Goal: Find contact information: Find contact information

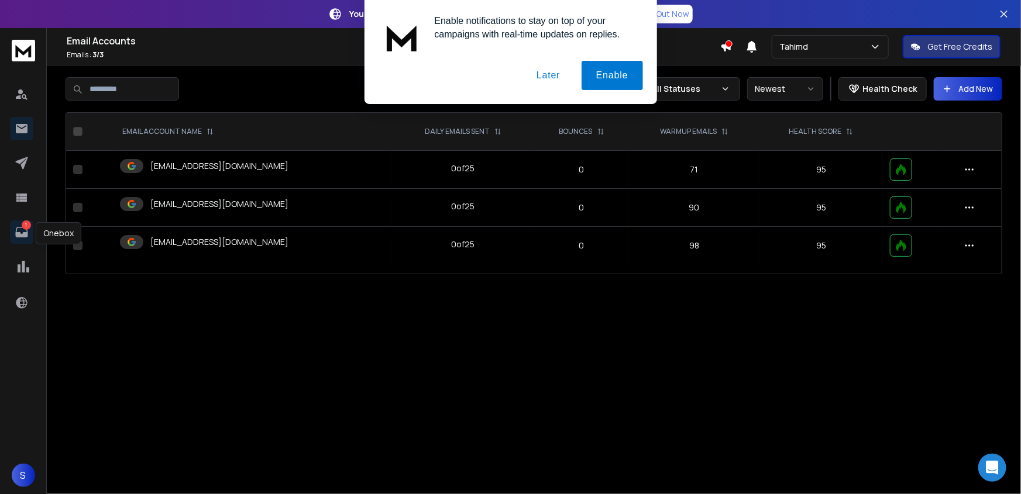
click at [22, 231] on icon at bounding box center [22, 232] width 14 height 14
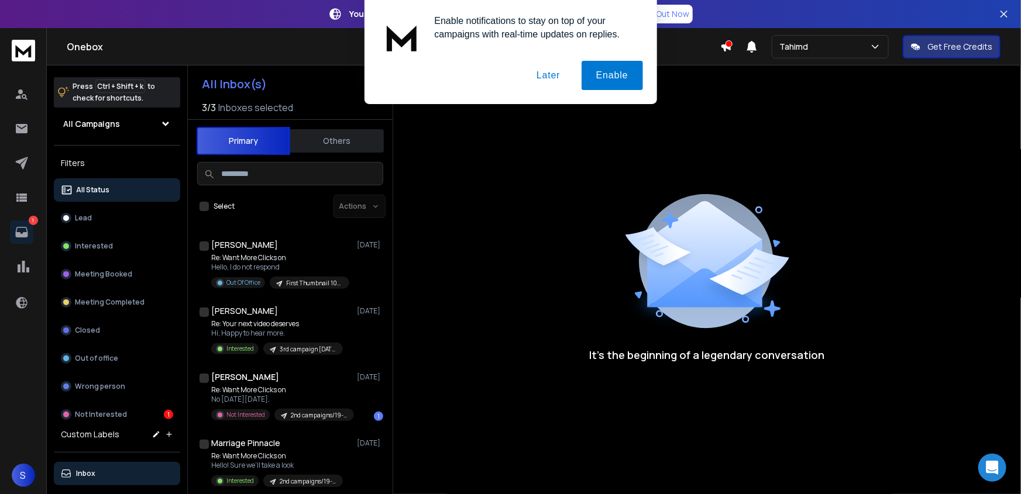
click at [550, 74] on button "Later" at bounding box center [548, 75] width 53 height 29
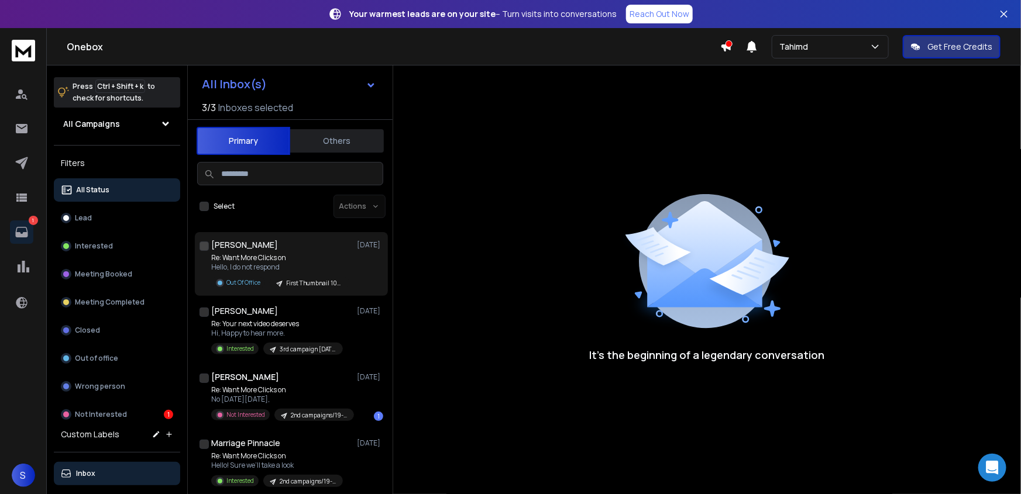
scroll to position [53, 0]
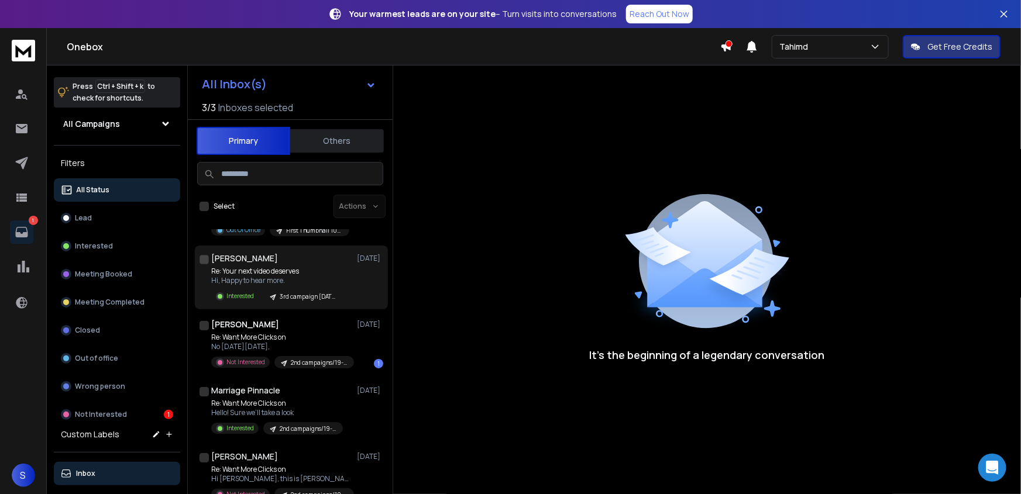
click at [274, 262] on h1 "[PERSON_NAME]" at bounding box center [244, 259] width 67 height 12
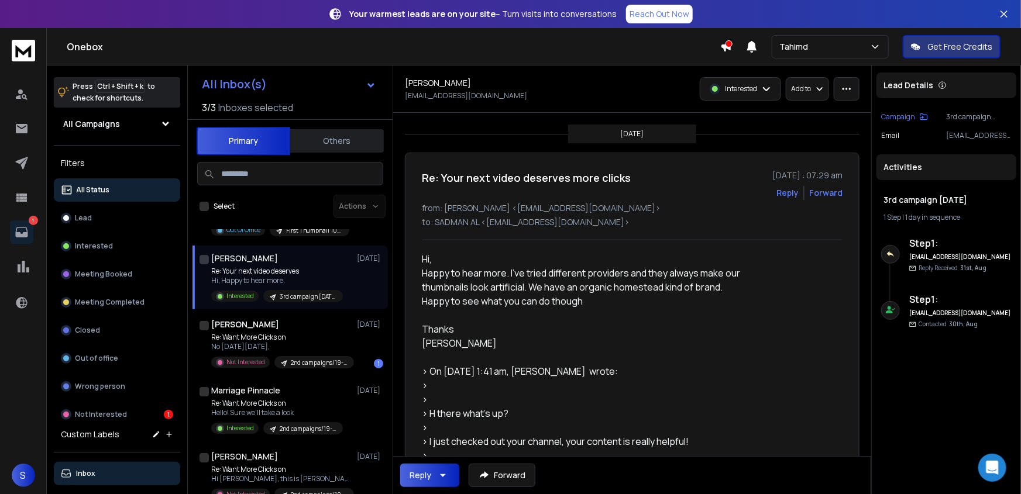
click at [415, 95] on p "[EMAIL_ADDRESS][DOMAIN_NAME]" at bounding box center [466, 95] width 122 height 9
drag, startPoint x: 403, startPoint y: 94, endPoint x: 516, endPoint y: 94, distance: 113.5
click at [516, 94] on div "[PERSON_NAME] [PERSON_NAME] Straight [EMAIL_ADDRESS][DOMAIN_NAME] Interested Ad…" at bounding box center [632, 89] width 478 height 47
copy p "[EMAIL_ADDRESS][DOMAIN_NAME]"
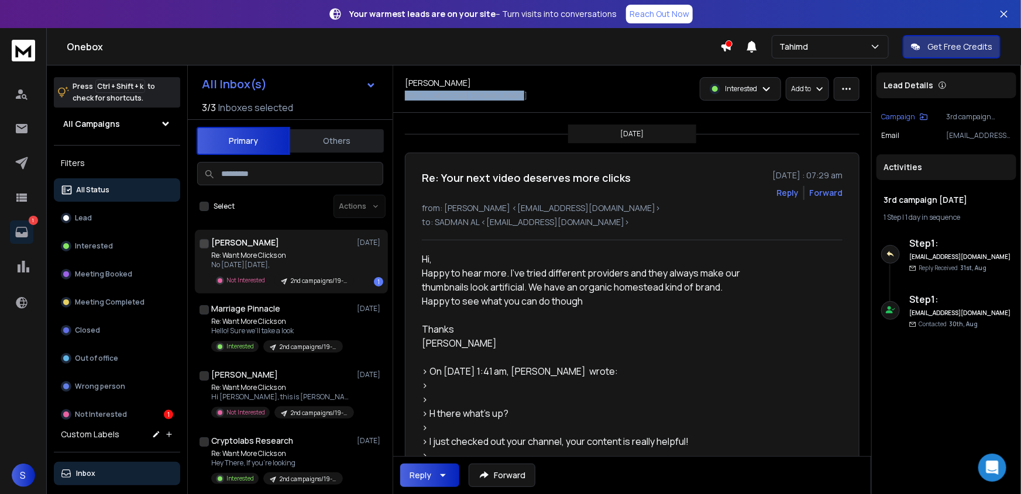
scroll to position [159, 0]
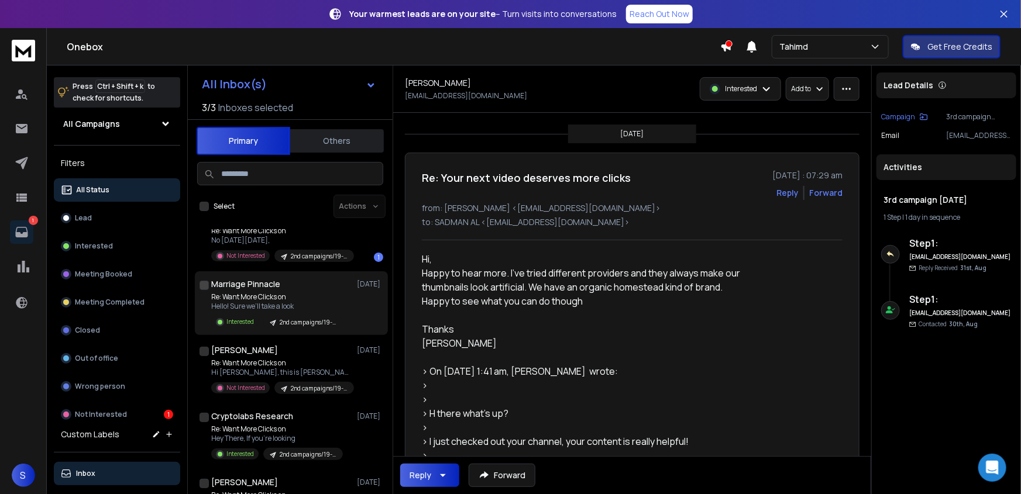
click at [258, 285] on h1 "Marriage Pinnacle" at bounding box center [245, 284] width 69 height 12
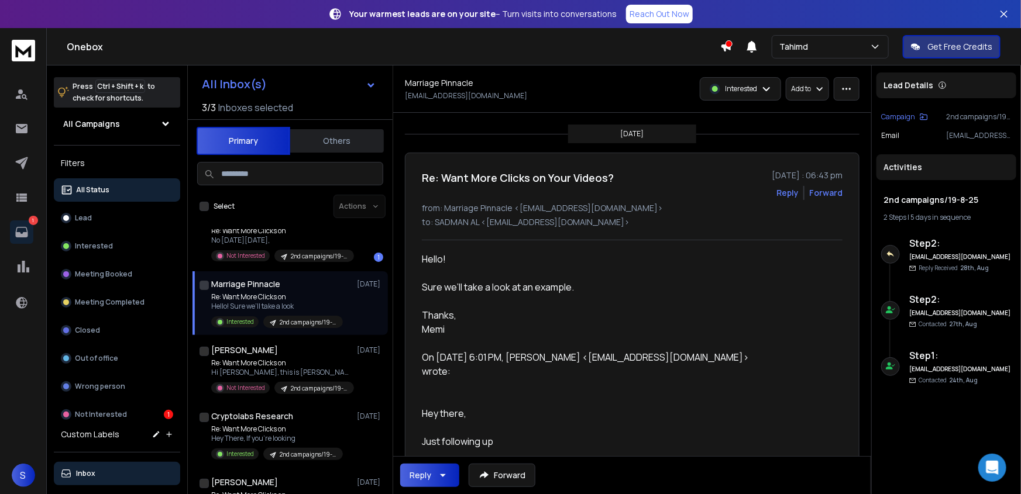
drag, startPoint x: 402, startPoint y: 94, endPoint x: 521, endPoint y: 97, distance: 119.3
click at [521, 97] on div "Marriage Pinnacle Marriage Pinnacle [EMAIL_ADDRESS][DOMAIN_NAME] Interested Add…" at bounding box center [632, 89] width 478 height 47
copy p "[EMAIL_ADDRESS][DOMAIN_NAME]"
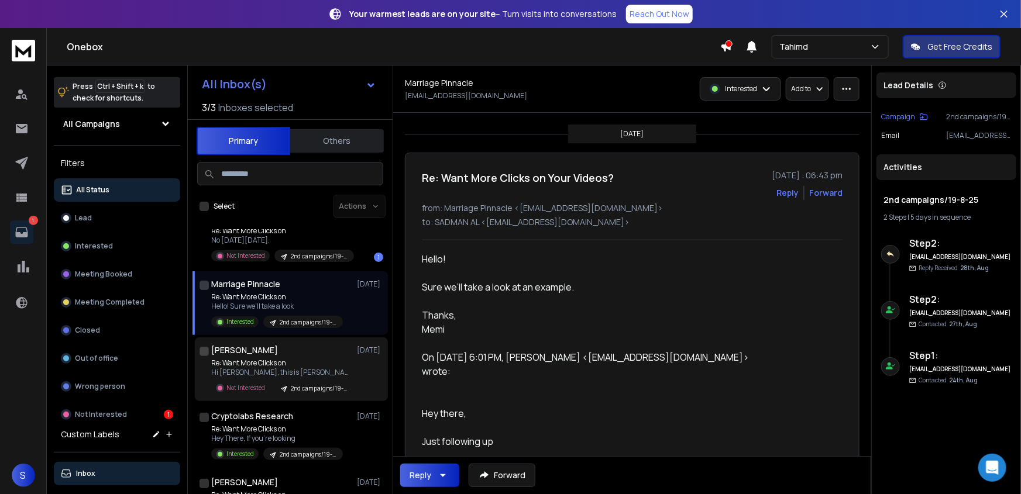
click at [309, 368] on p "Hi [PERSON_NAME], this is [PERSON_NAME]," at bounding box center [281, 372] width 140 height 9
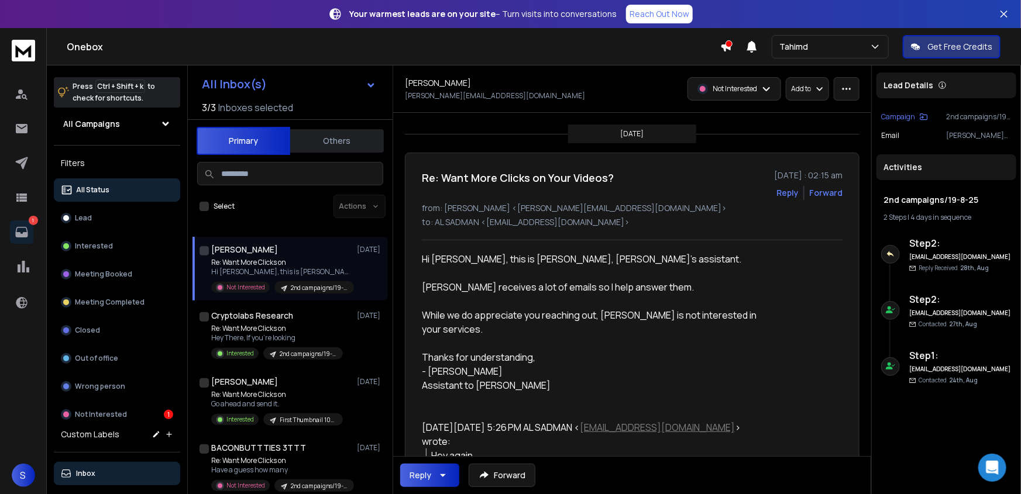
scroll to position [266, 0]
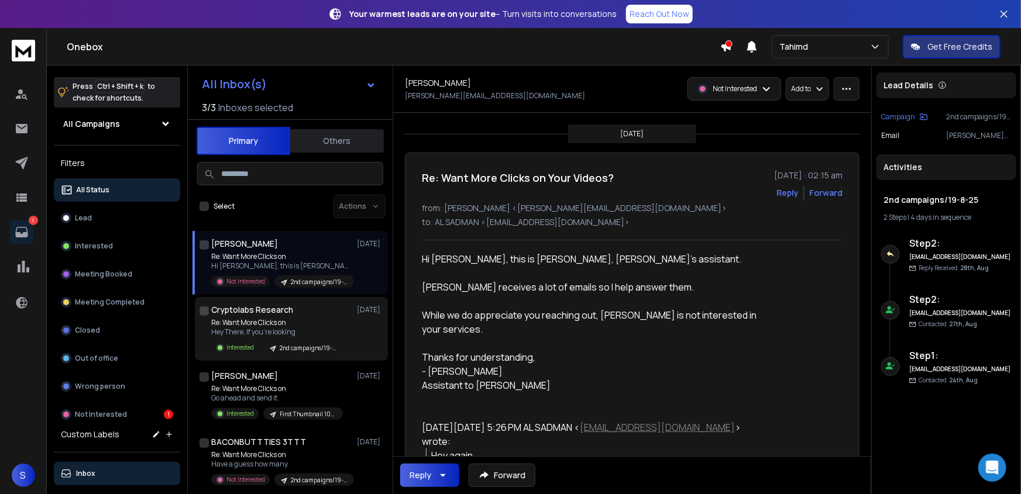
click at [274, 319] on p "Re: Want More Clicks on" at bounding box center [277, 322] width 132 height 9
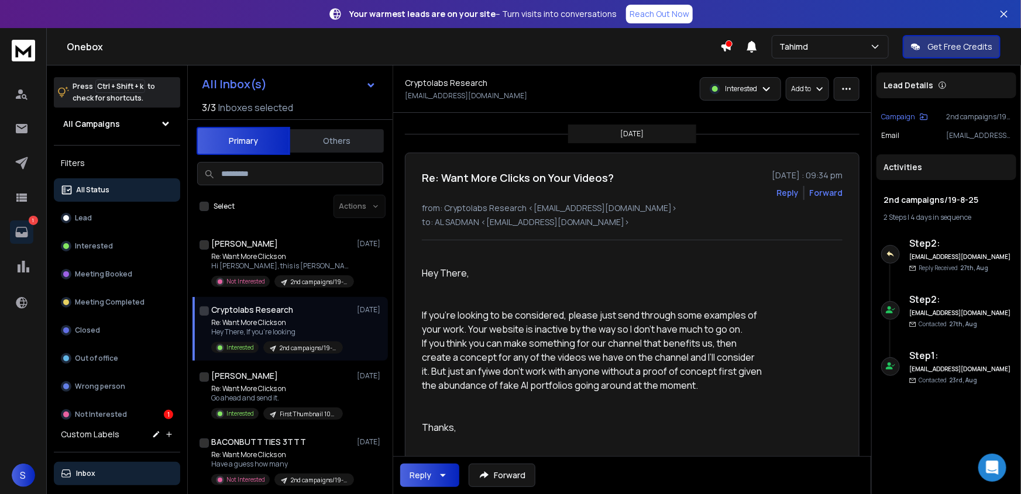
drag, startPoint x: 405, startPoint y: 92, endPoint x: 532, endPoint y: 92, distance: 126.9
click at [532, 92] on div "Cryptolabs Research Cryptolabs Research [EMAIL_ADDRESS][DOMAIN_NAME]" at bounding box center [517, 88] width 224 height 23
copy p "[EMAIL_ADDRESS][DOMAIN_NAME]"
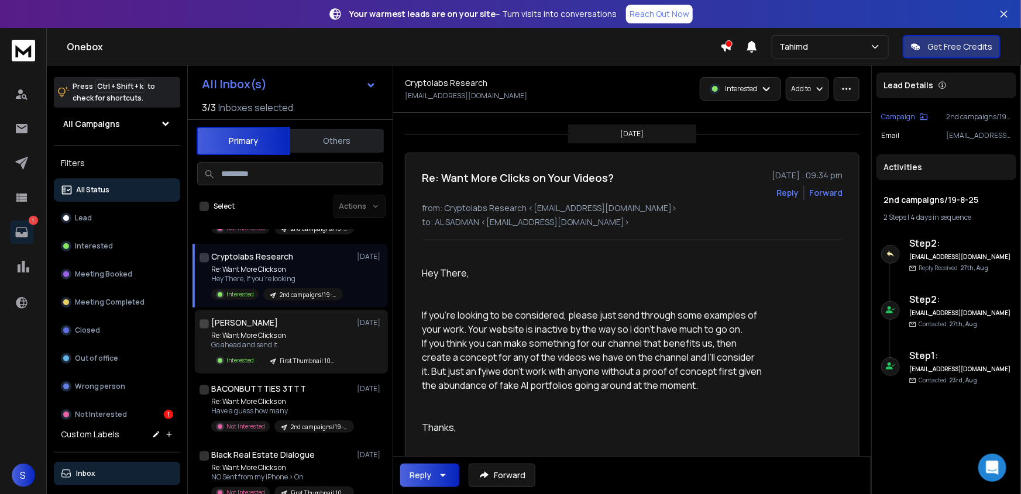
click at [282, 328] on div "[PERSON_NAME] [DATE] Re: Want More Clicks on Go ahead and send it. Interested F…" at bounding box center [297, 342] width 172 height 50
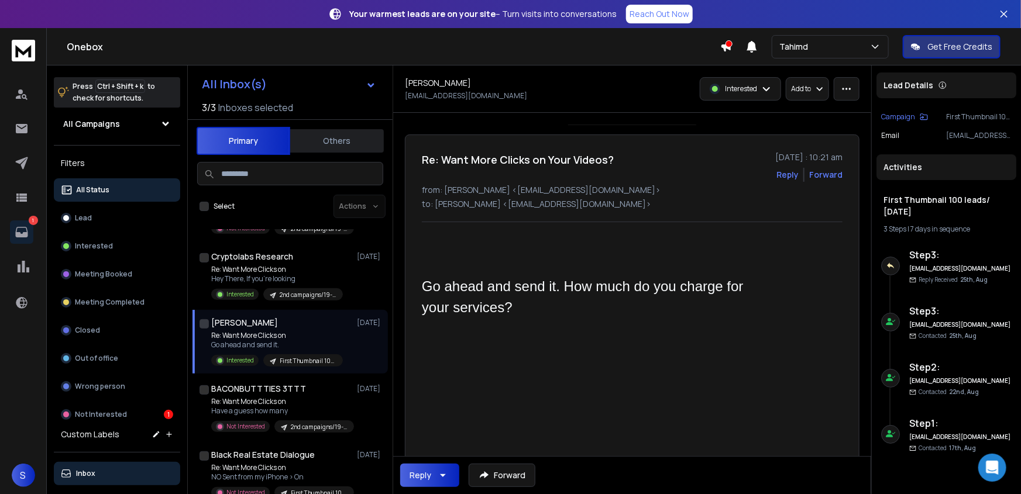
scroll to position [0, 0]
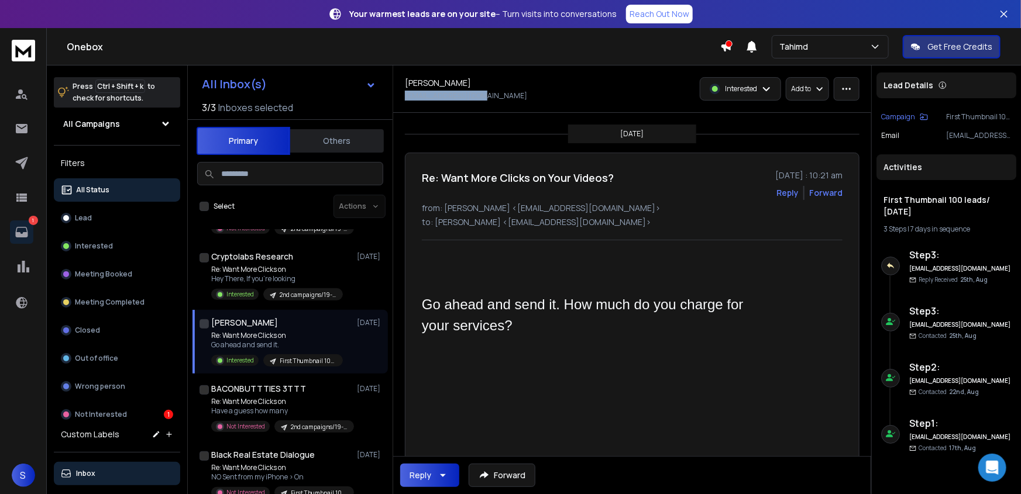
drag, startPoint x: 404, startPoint y: 95, endPoint x: 483, endPoint y: 95, distance: 79.0
click at [483, 95] on div "[PERSON_NAME] [PERSON_NAME][GEOGRAPHIC_DATA][EMAIL_ADDRESS][DOMAIN_NAME]" at bounding box center [517, 88] width 224 height 23
copy p "[EMAIL_ADDRESS][DOMAIN_NAME]"
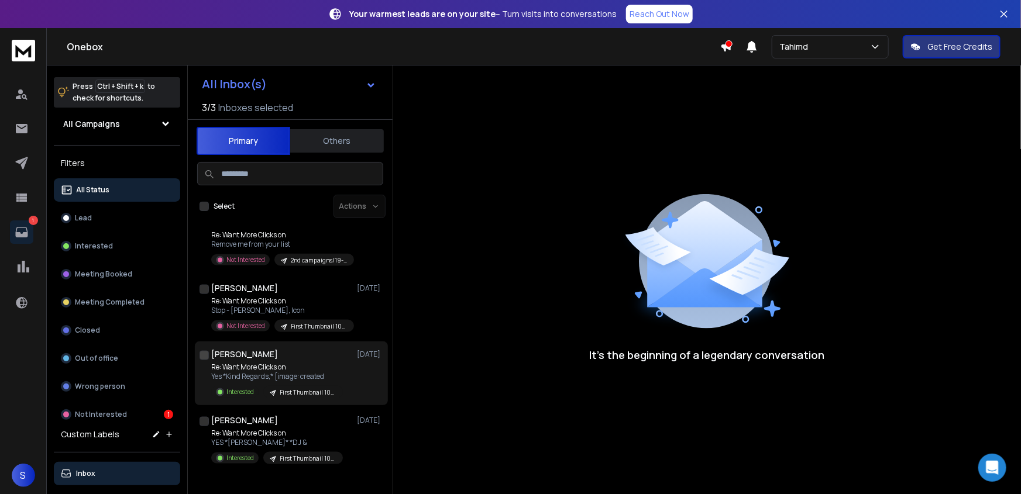
scroll to position [815, 0]
click at [278, 347] on div "[PERSON_NAME] [DATE] Re: Want More Clicks on Yes *Kind Regards,* [image: create…" at bounding box center [291, 375] width 193 height 64
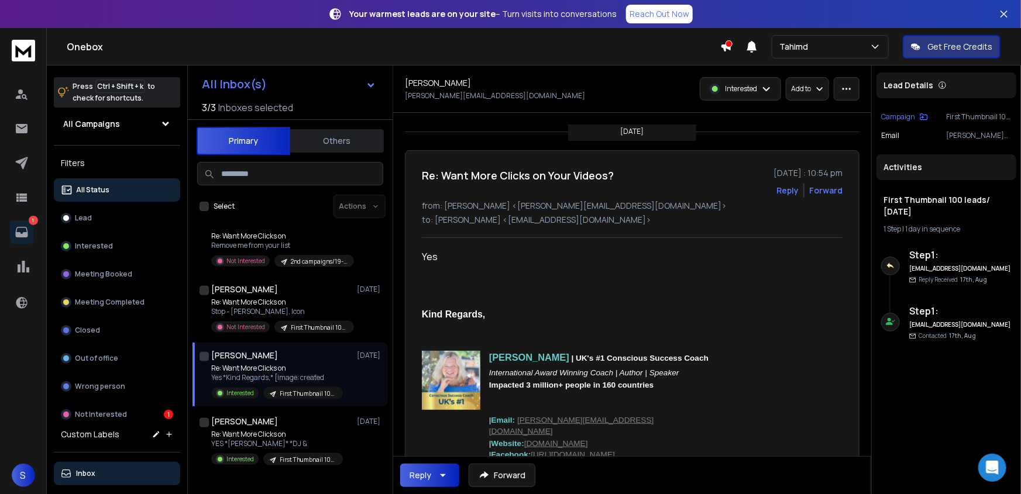
scroll to position [0, 0]
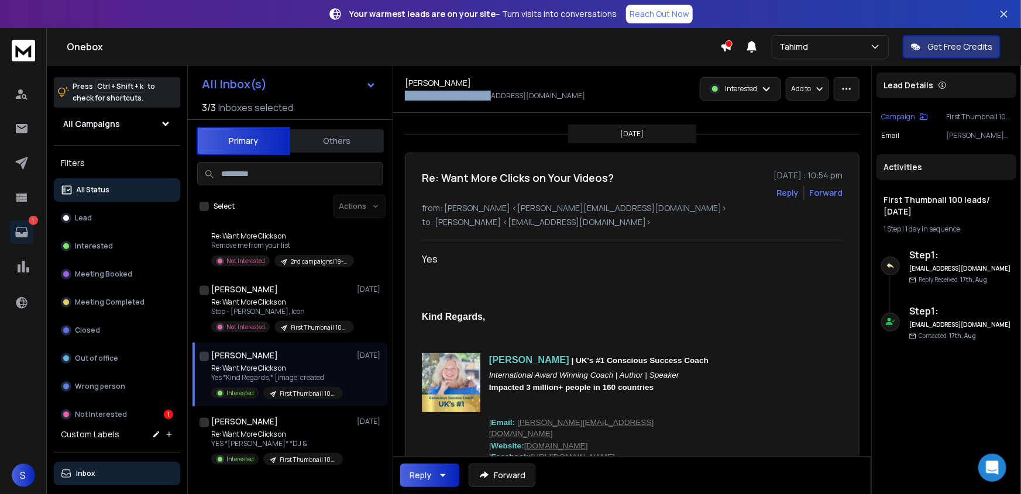
drag, startPoint x: 402, startPoint y: 94, endPoint x: 490, endPoint y: 94, distance: 88.3
click at [490, 94] on div "[PERSON_NAME] [PERSON_NAME] [PERSON_NAME][EMAIL_ADDRESS][DOMAIN_NAME] Intereste…" at bounding box center [632, 89] width 478 height 47
copy p "[PERSON_NAME][EMAIL_ADDRESS][DOMAIN_NAME]"
